Goal: Check status

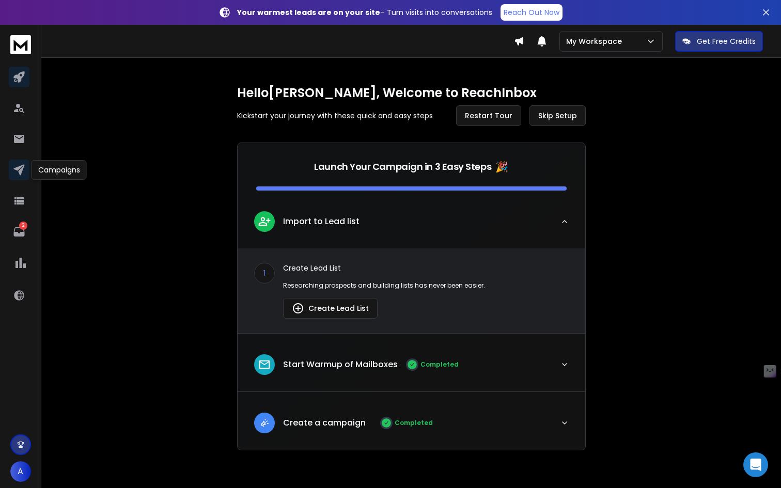
click at [16, 173] on icon at bounding box center [19, 170] width 12 height 12
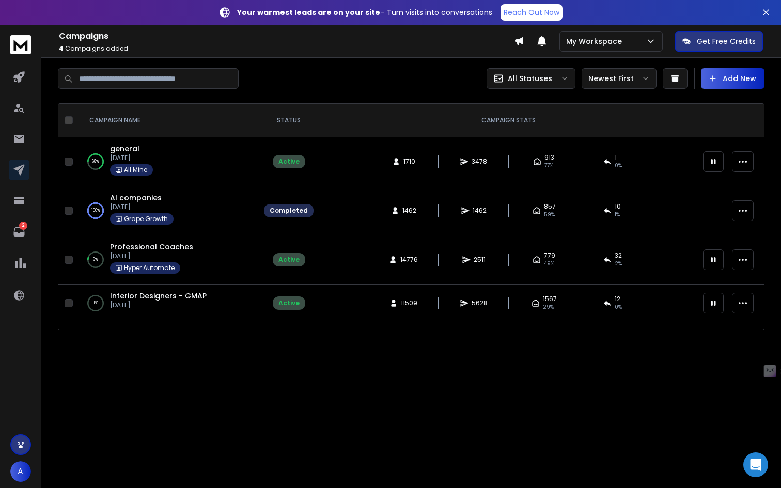
click at [201, 154] on div "68 % general [DATE] All Mine" at bounding box center [167, 162] width 160 height 36
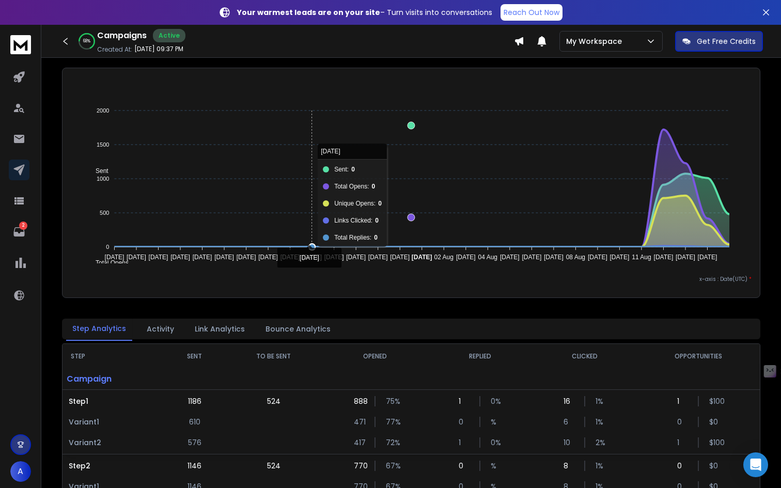
scroll to position [291, 0]
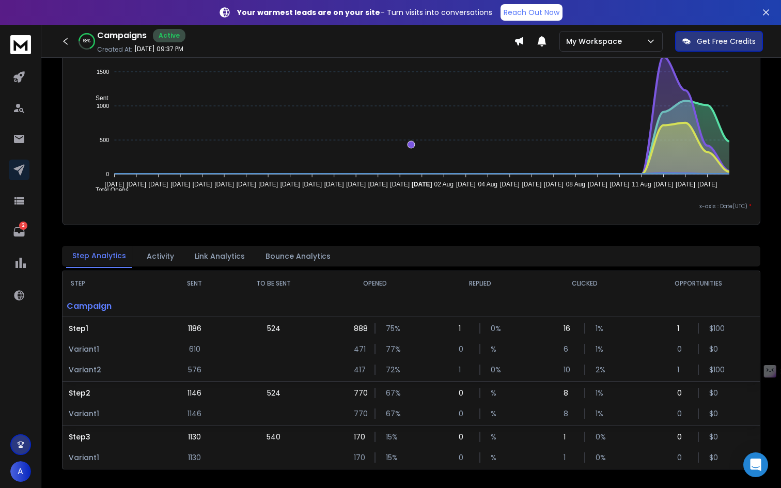
click at [233, 257] on button "Link Analytics" at bounding box center [220, 256] width 63 height 23
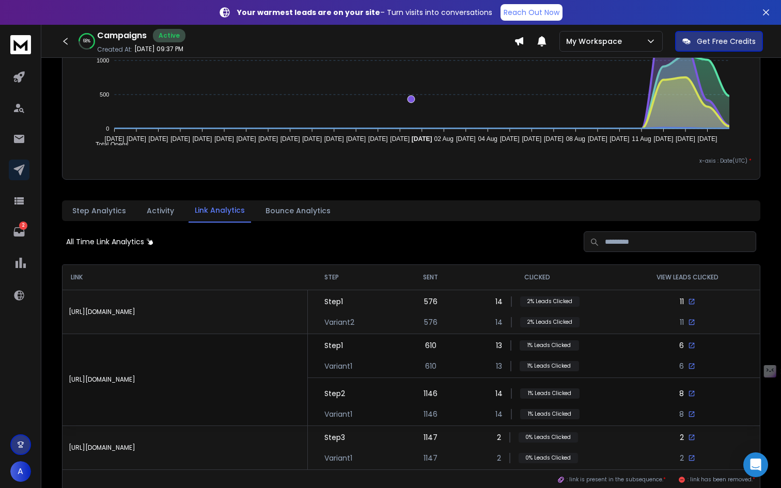
scroll to position [356, 0]
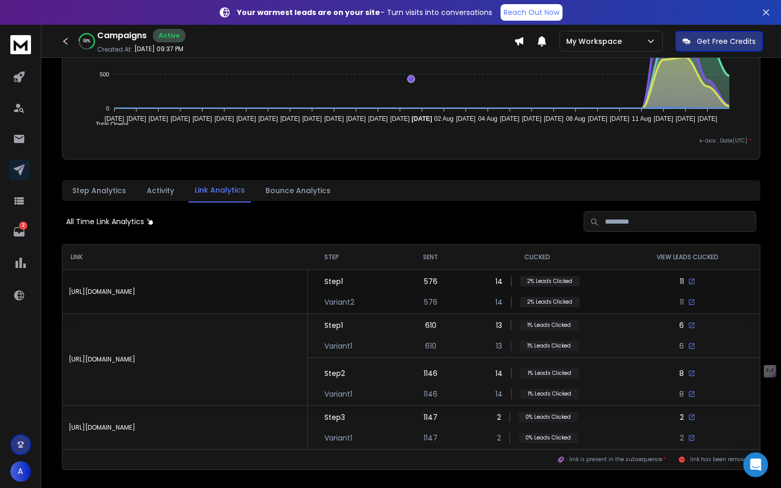
click at [204, 304] on td "[URL][DOMAIN_NAME]" at bounding box center [185, 292] width 245 height 44
click at [448, 298] on div "576 576" at bounding box center [430, 291] width 58 height 31
click at [501, 282] on div "14 2 % Leads Clicked" at bounding box center [537, 281] width 84 height 10
click at [501, 295] on div "14 2 % Leads Clicked 14 2 % Leads Clicked" at bounding box center [537, 291] width 155 height 31
click at [498, 329] on div "13 1 % Leads Clicked" at bounding box center [537, 325] width 83 height 10
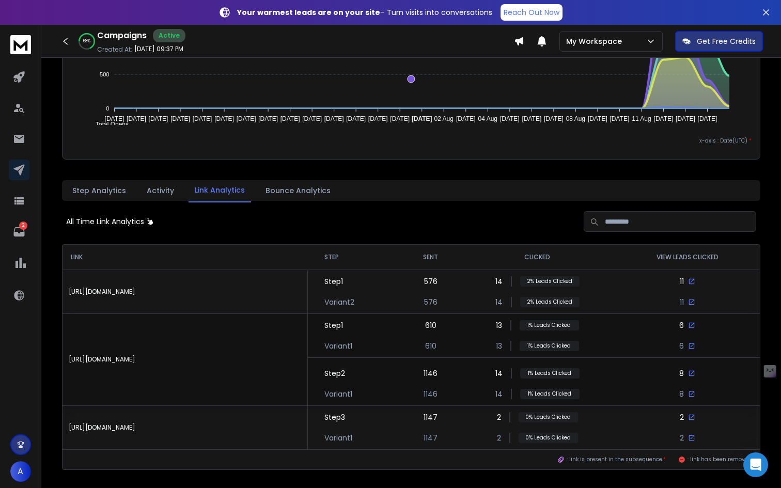
click at [499, 335] on div "13 1 % Leads Clicked 13 1 % Leads Clicked" at bounding box center [537, 339] width 155 height 38
click at [691, 324] on icon at bounding box center [691, 325] width 7 height 7
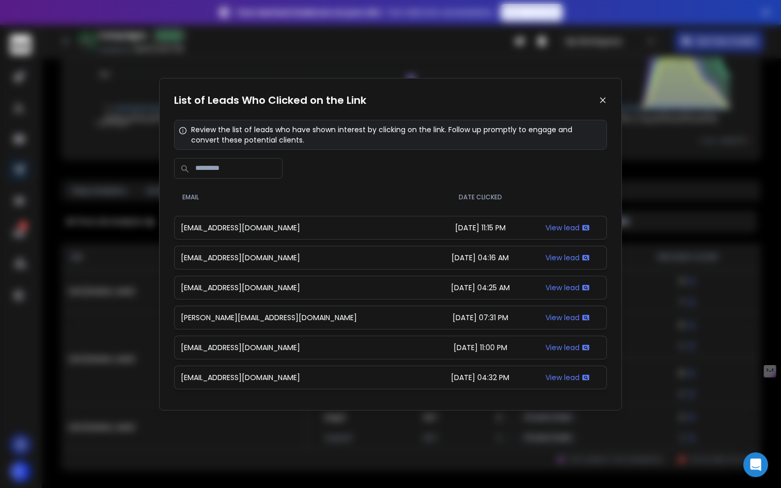
click at [605, 98] on icon at bounding box center [603, 100] width 8 height 8
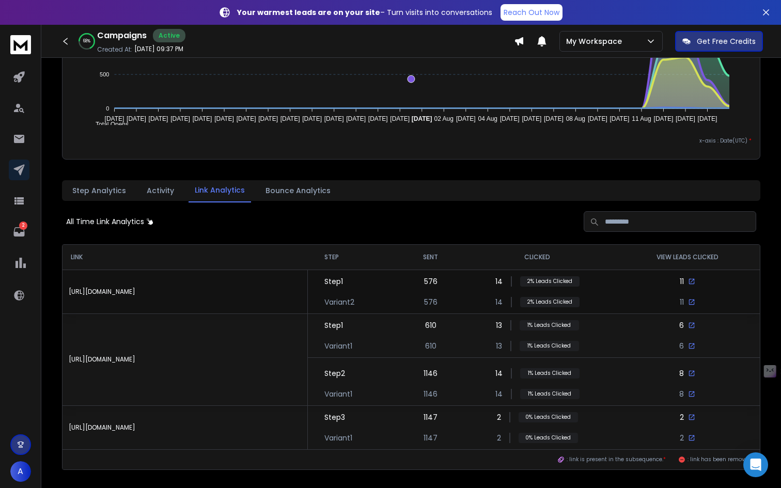
click at [695, 276] on div "11" at bounding box center [687, 281] width 15 height 10
click at [690, 282] on icon at bounding box center [691, 281] width 7 height 7
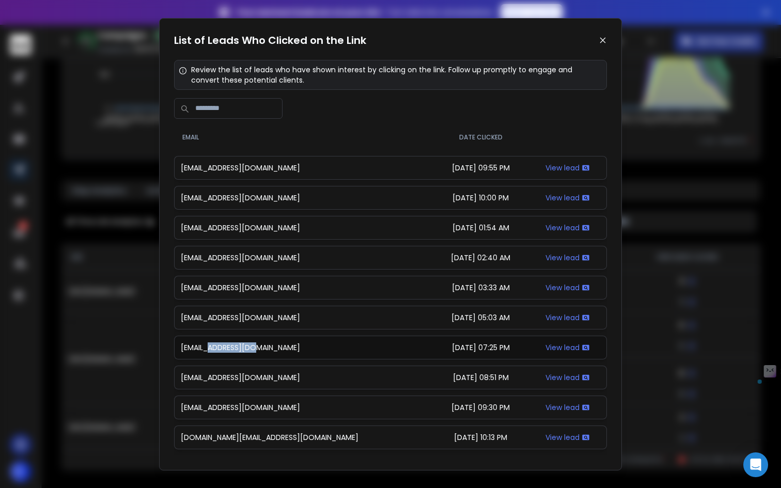
drag, startPoint x: 271, startPoint y: 347, endPoint x: 219, endPoint y: 349, distance: 52.7
click at [219, 349] on td "[EMAIL_ADDRESS][DOMAIN_NAME]" at bounding box center [303, 348] width 258 height 24
click at [604, 40] on icon at bounding box center [603, 40] width 8 height 8
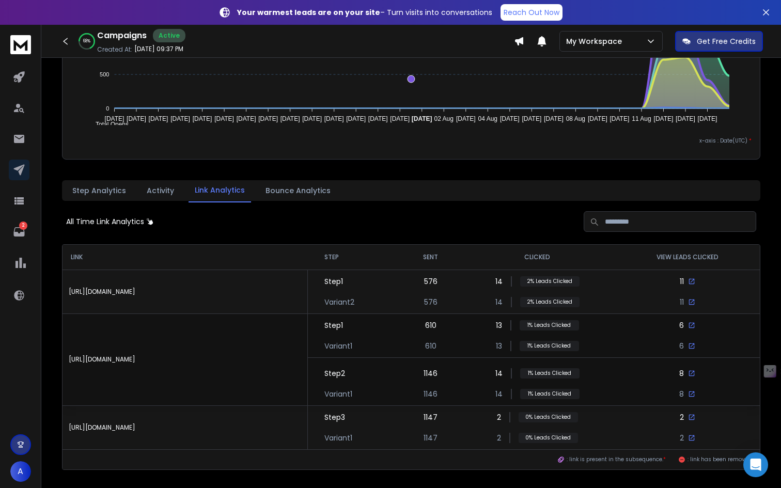
click at [692, 373] on icon at bounding box center [691, 373] width 7 height 7
